Goal: Task Accomplishment & Management: Manage account settings

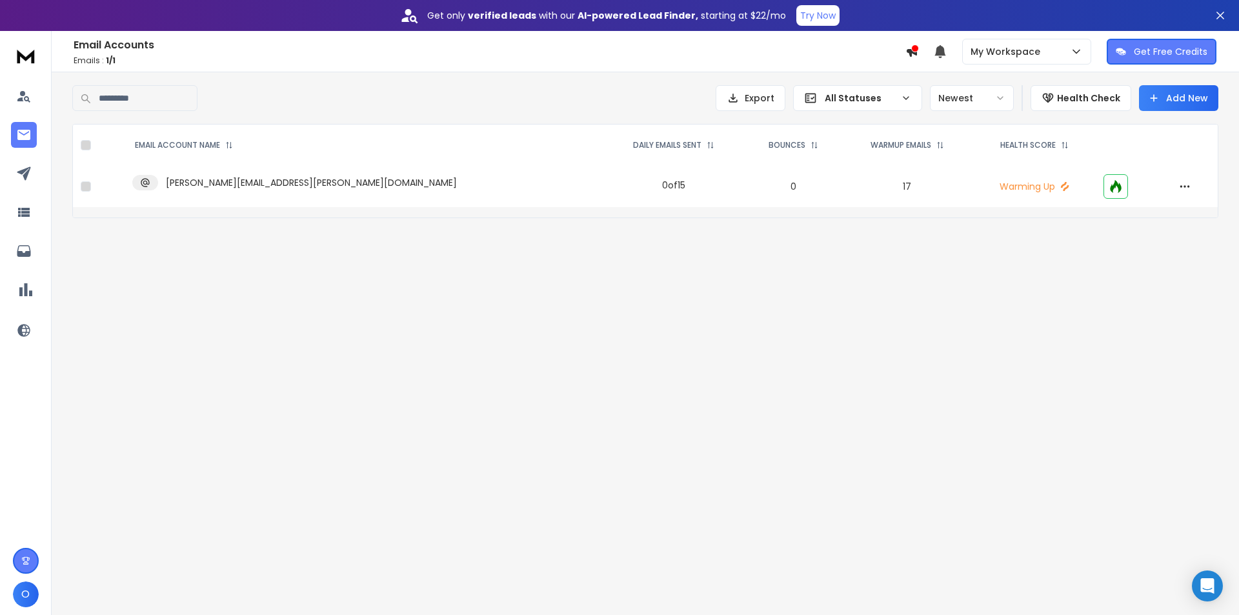
click at [32, 600] on span "O" at bounding box center [26, 595] width 26 height 26
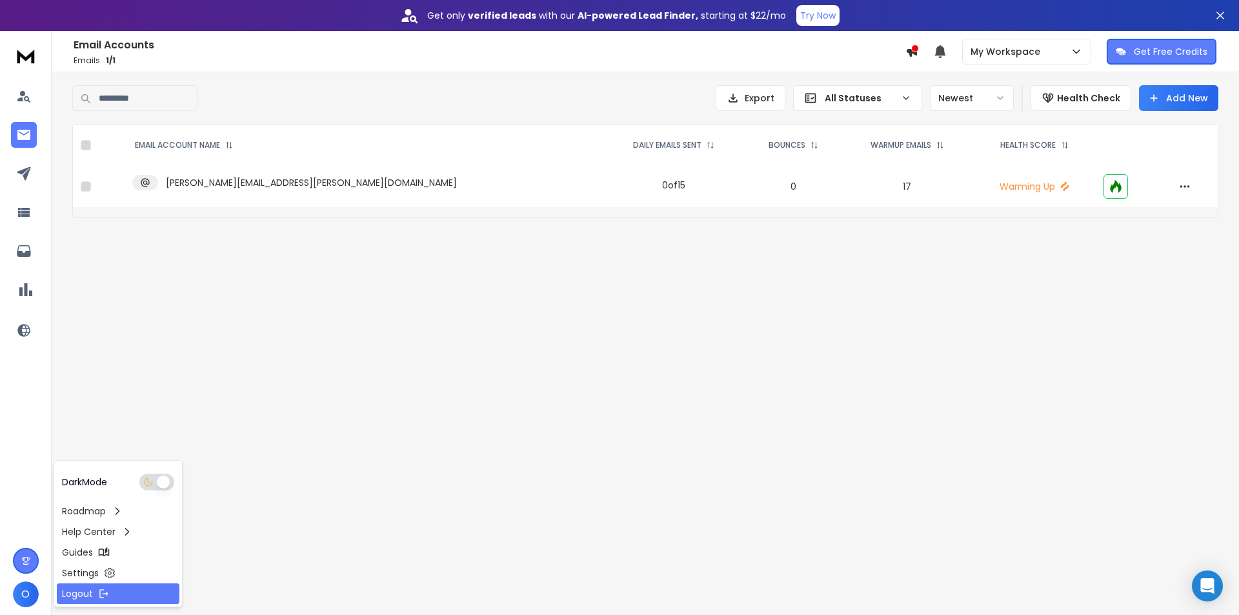
click at [107, 603] on div "Logout" at bounding box center [118, 593] width 123 height 21
